Goal: Navigation & Orientation: Find specific page/section

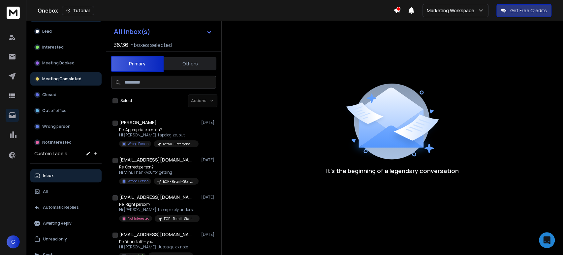
scroll to position [77, 0]
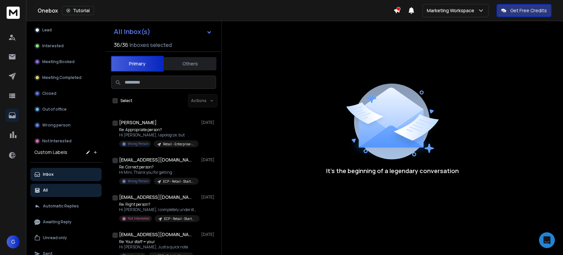
click at [57, 190] on button "All" at bounding box center [65, 189] width 71 height 13
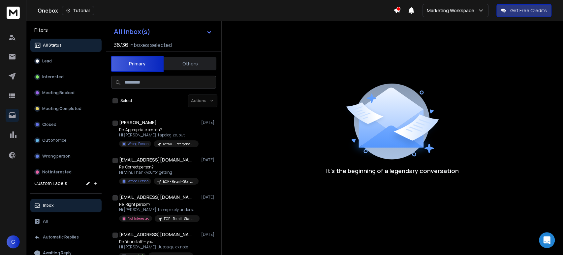
scroll to position [47, 0]
click at [69, 218] on button "All" at bounding box center [65, 219] width 71 height 13
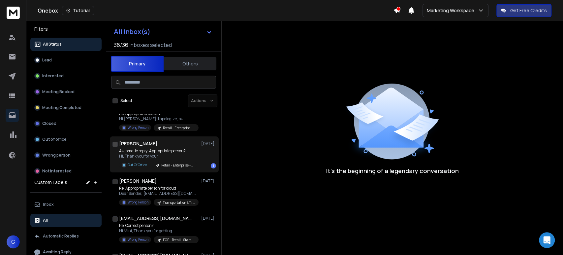
scroll to position [17, 0]
click at [203, 156] on div "Automatic reply: Appropriate person? Hi, Thank you for your Out Of Office Retai…" at bounding box center [167, 157] width 97 height 20
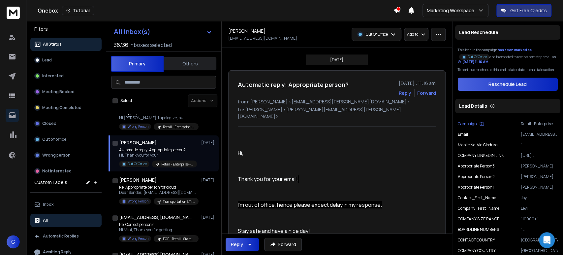
scroll to position [0, 0]
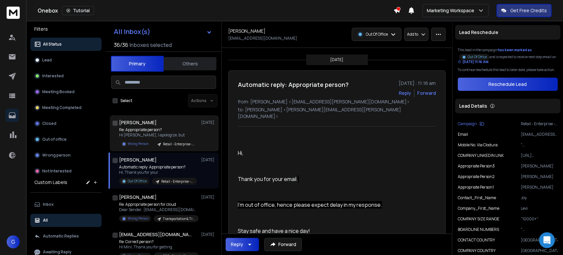
click at [199, 127] on div "Re: Appropriate person? Hi [PERSON_NAME], I apologize, but Wrong Person Retail …" at bounding box center [159, 137] width 80 height 20
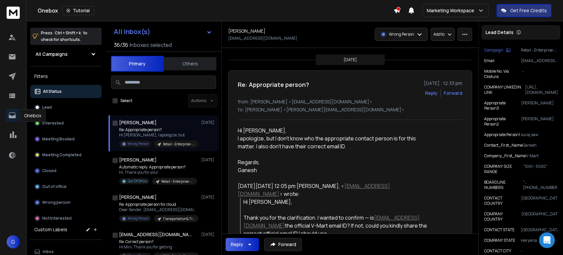
click at [10, 118] on icon at bounding box center [12, 115] width 8 height 8
click at [12, 80] on icon at bounding box center [12, 76] width 8 height 8
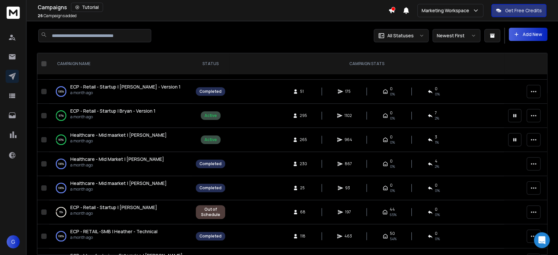
scroll to position [212, 0]
